Goal: Task Accomplishment & Management: Use online tool/utility

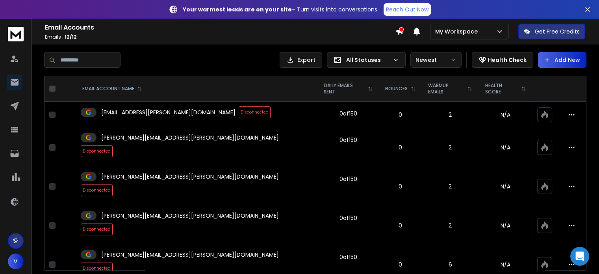
click at [24, 105] on div at bounding box center [16, 107] width 18 height 19
click at [11, 103] on icon at bounding box center [14, 105] width 9 height 9
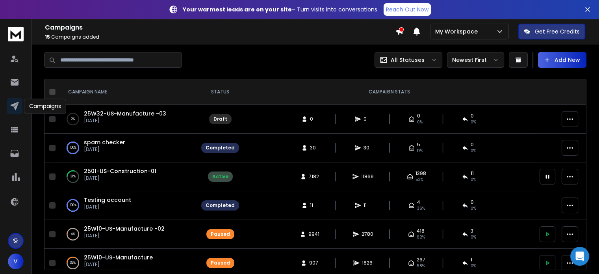
click at [104, 171] on span "2501-US-Construction-01" at bounding box center [120, 171] width 72 height 8
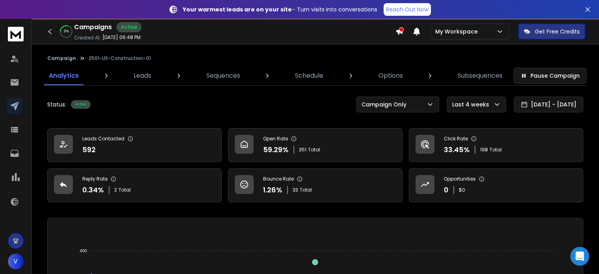
click at [151, 74] on p "Leads" at bounding box center [142, 75] width 18 height 9
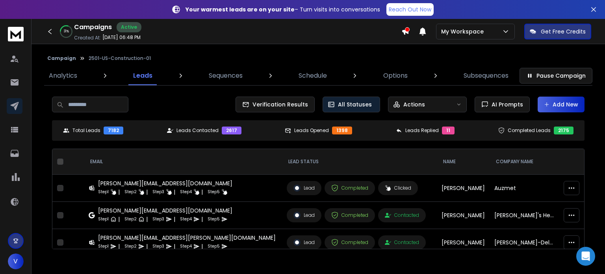
click at [347, 105] on p "All Statuses" at bounding box center [355, 104] width 34 height 8
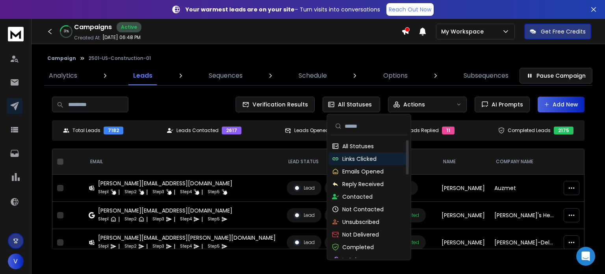
click at [363, 153] on div "Links Clicked" at bounding box center [369, 158] width 80 height 13
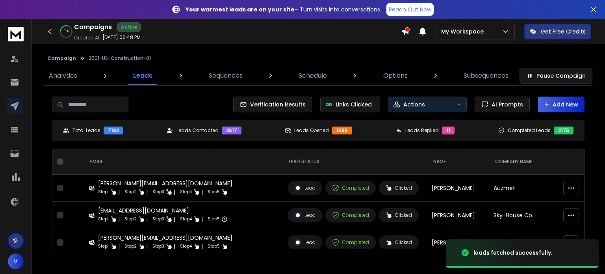
click at [403, 108] on div "Actions" at bounding box center [423, 104] width 60 height 8
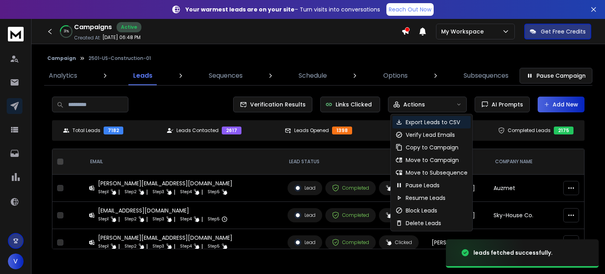
click at [417, 118] on p "Export Leads to CSV" at bounding box center [433, 122] width 54 height 8
